Goal: Find specific page/section: Find specific page/section

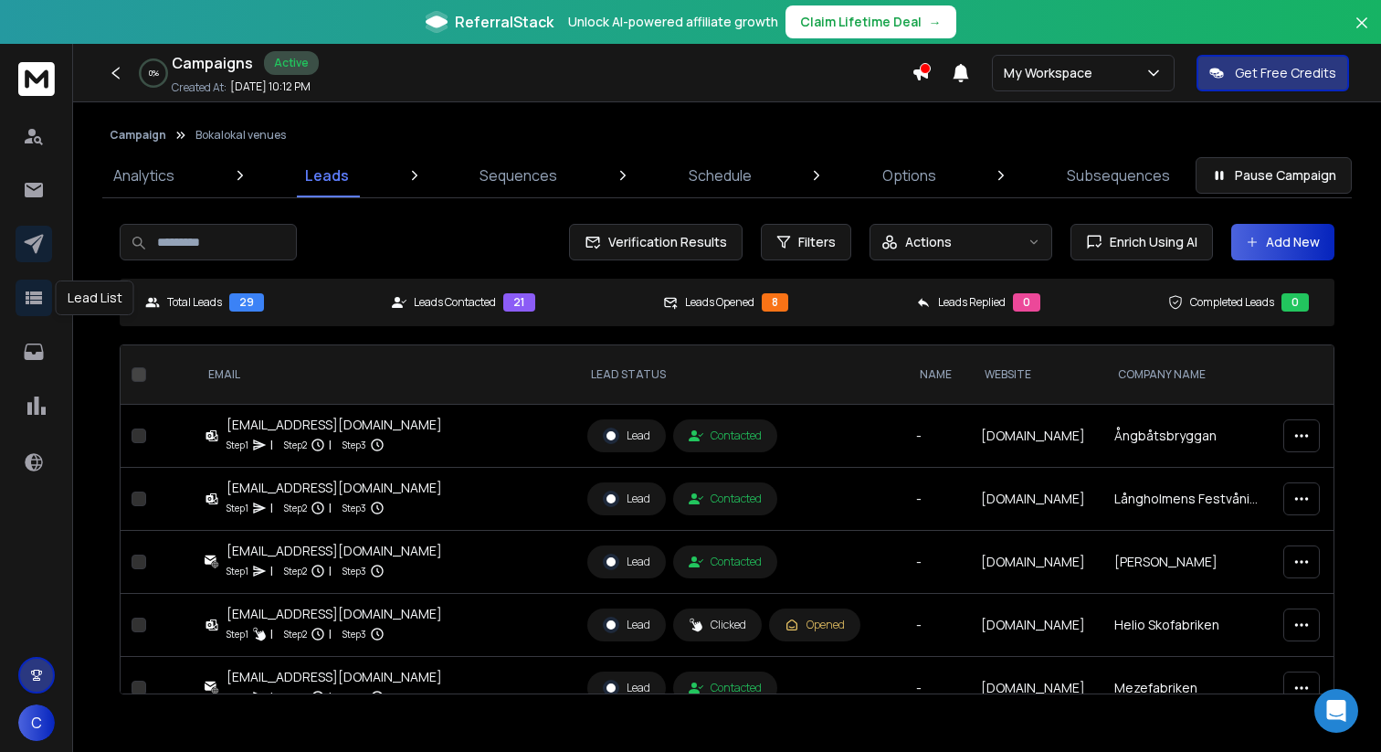
click at [40, 305] on icon at bounding box center [34, 298] width 22 height 22
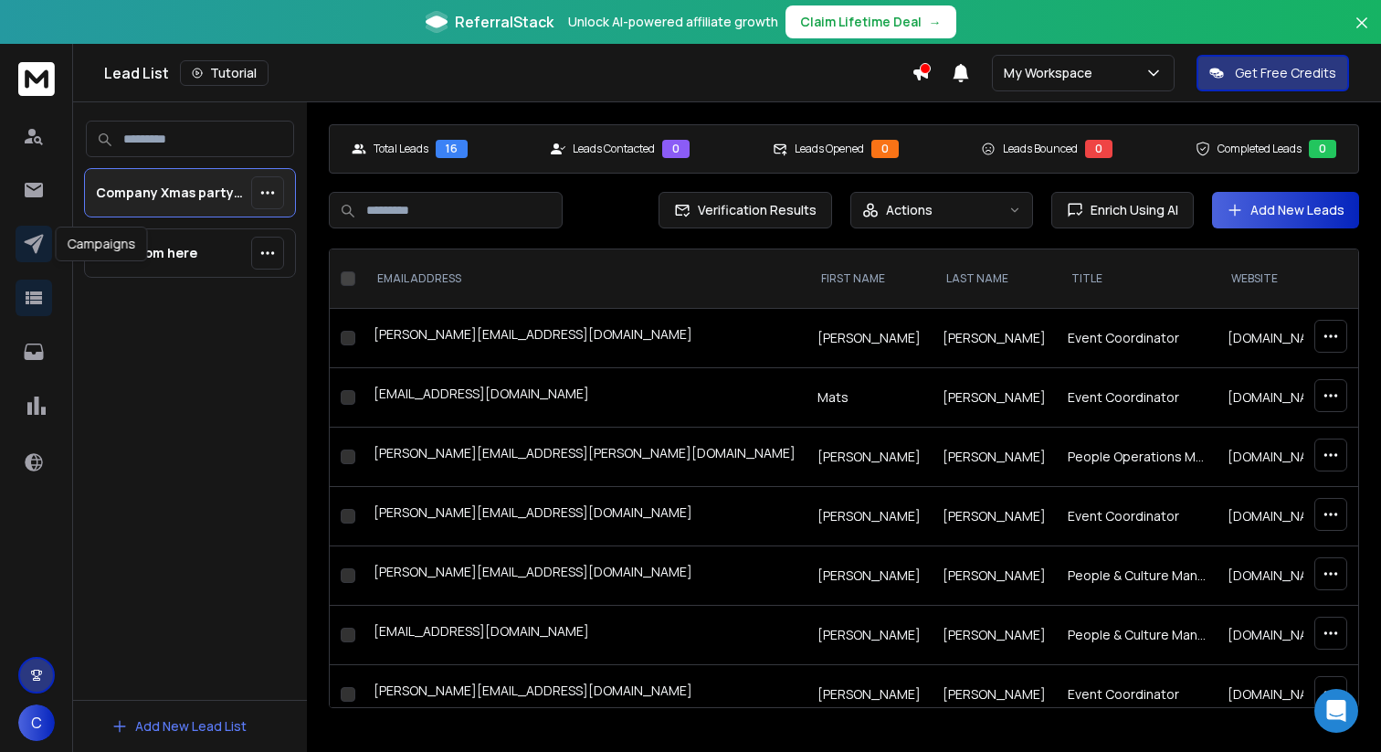
click at [43, 237] on icon at bounding box center [34, 244] width 22 height 22
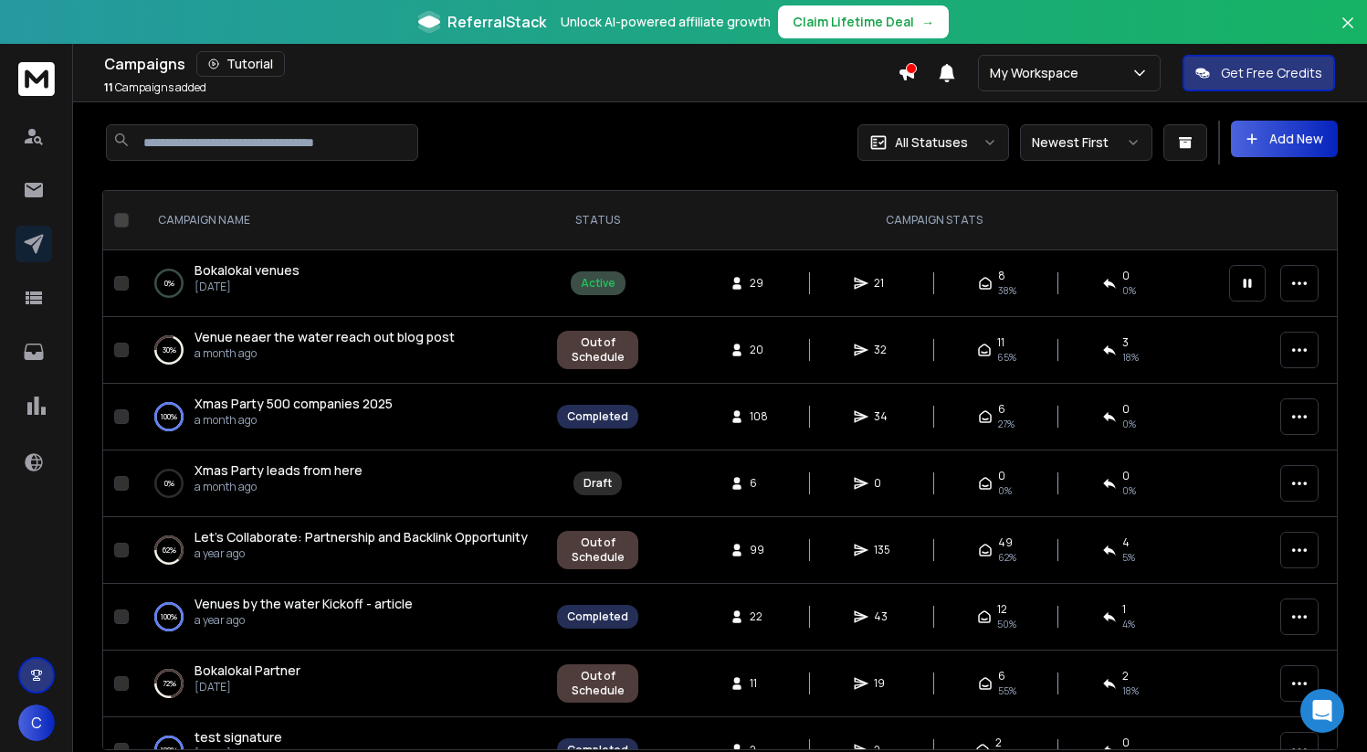
click at [231, 275] on span "Bokalokal venues" at bounding box center [247, 269] width 105 height 17
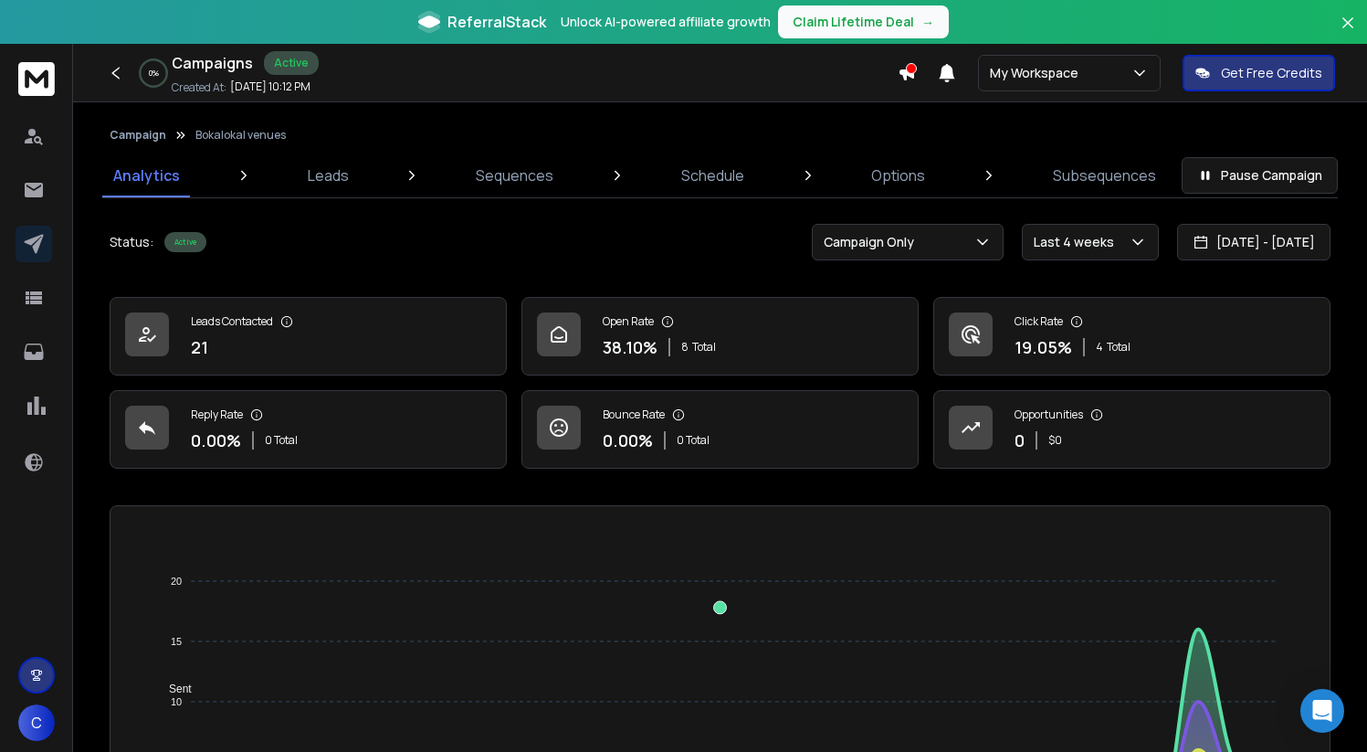
click at [869, 21] on button "Claim Lifetime Deal →" at bounding box center [863, 21] width 171 height 33
click at [26, 238] on icon at bounding box center [34, 244] width 22 height 22
